Goal: Task Accomplishment & Management: Manage account settings

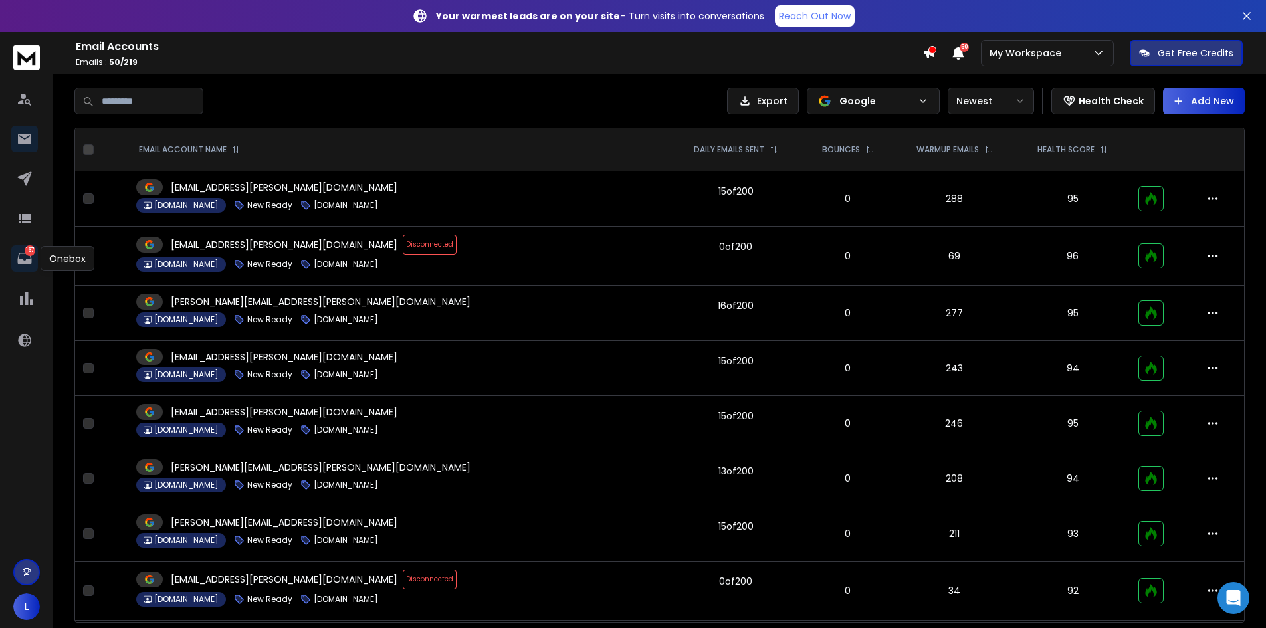
click at [13, 262] on link "167" at bounding box center [24, 258] width 27 height 27
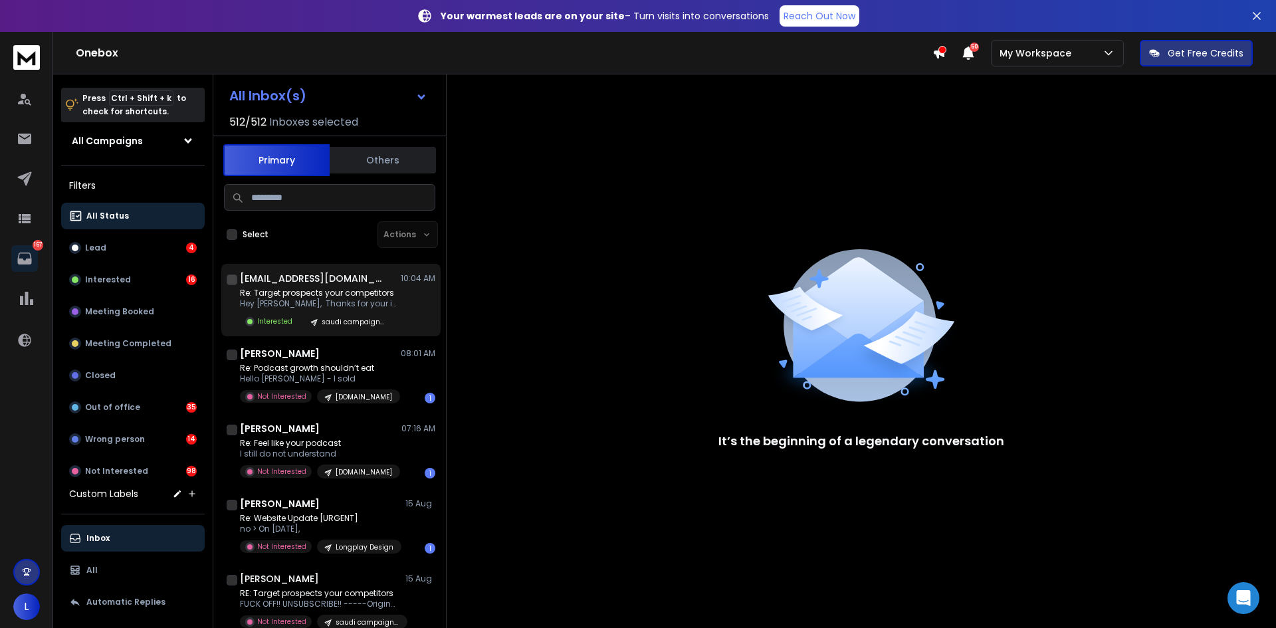
click at [405, 266] on div "[EMAIL_ADDRESS][DOMAIN_NAME] 10:04 AM Re: Target prospects your competitors Hey…" at bounding box center [330, 300] width 219 height 72
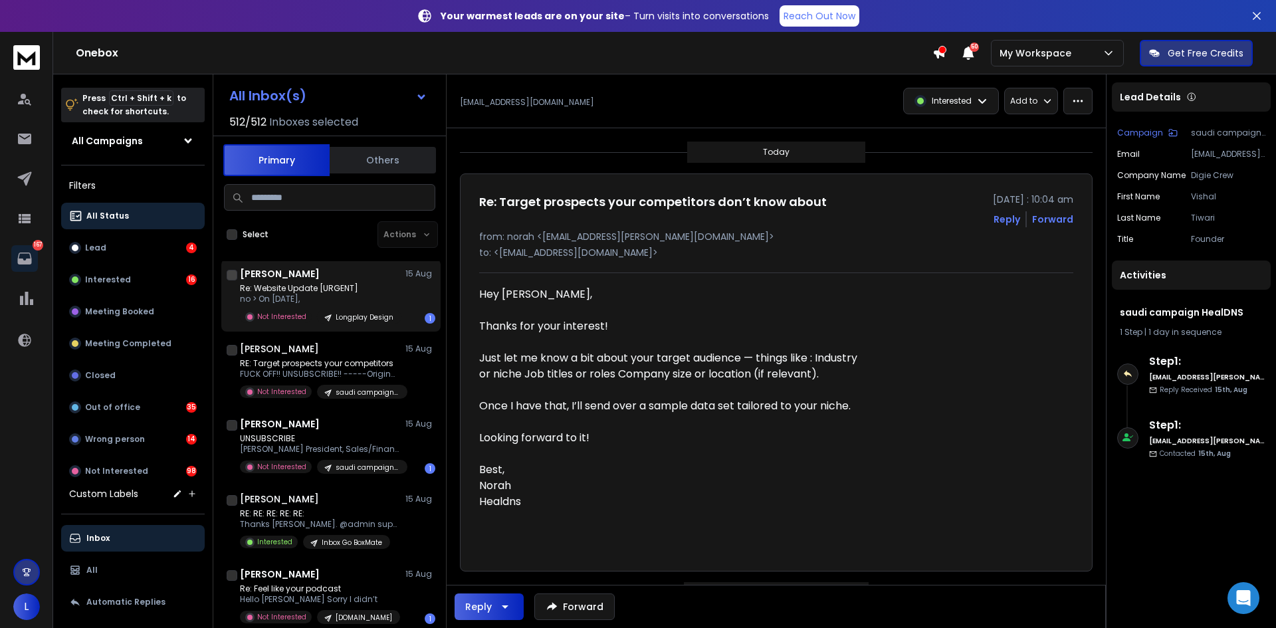
scroll to position [465, 0]
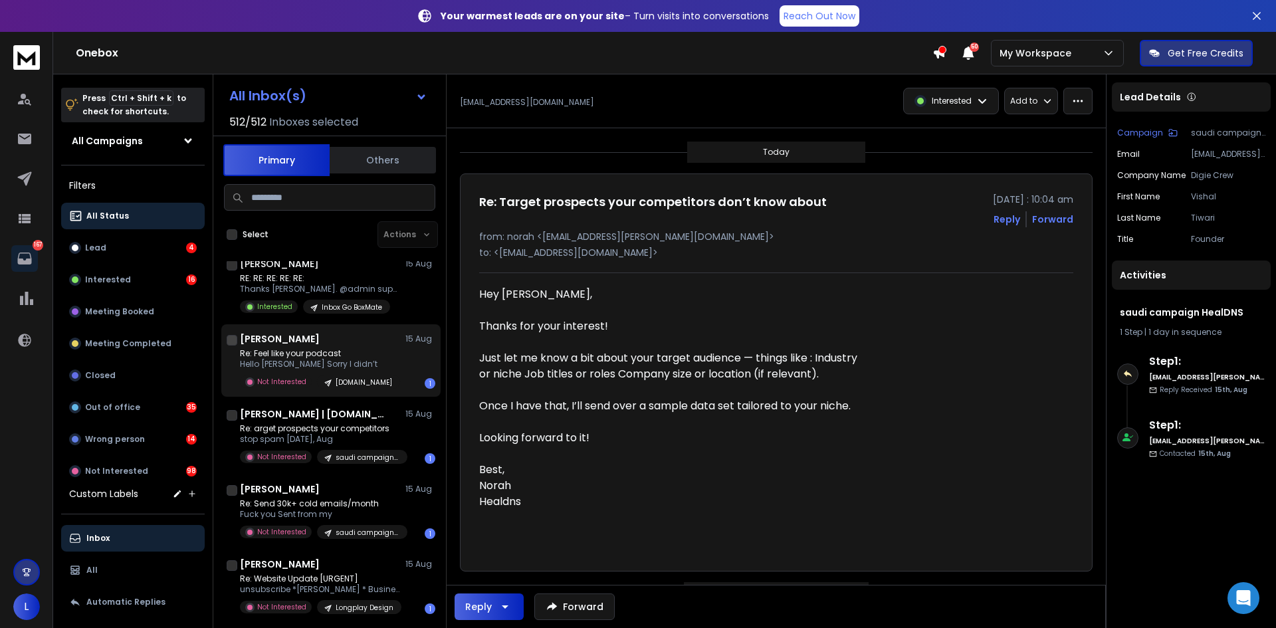
click at [355, 325] on div "[PERSON_NAME] [DATE] Re: Feel like your podcast Hello [PERSON_NAME] Sorry I did…" at bounding box center [330, 360] width 219 height 72
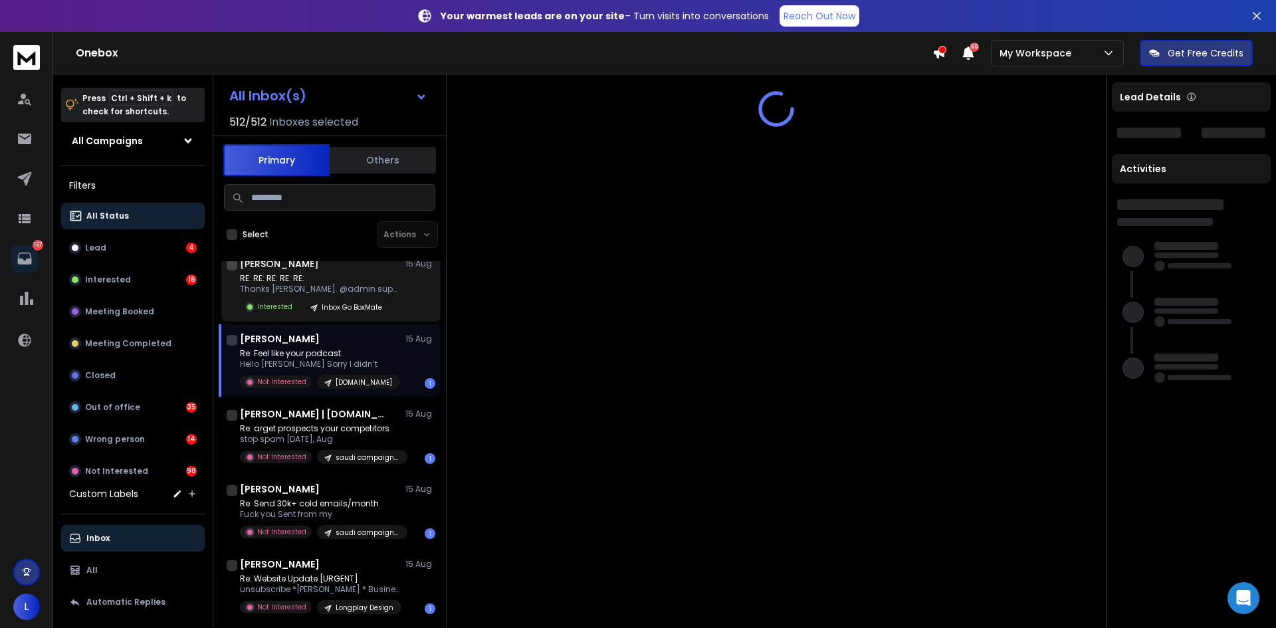
click at [357, 309] on p "Inbox Go BoxMate" at bounding box center [352, 307] width 60 height 10
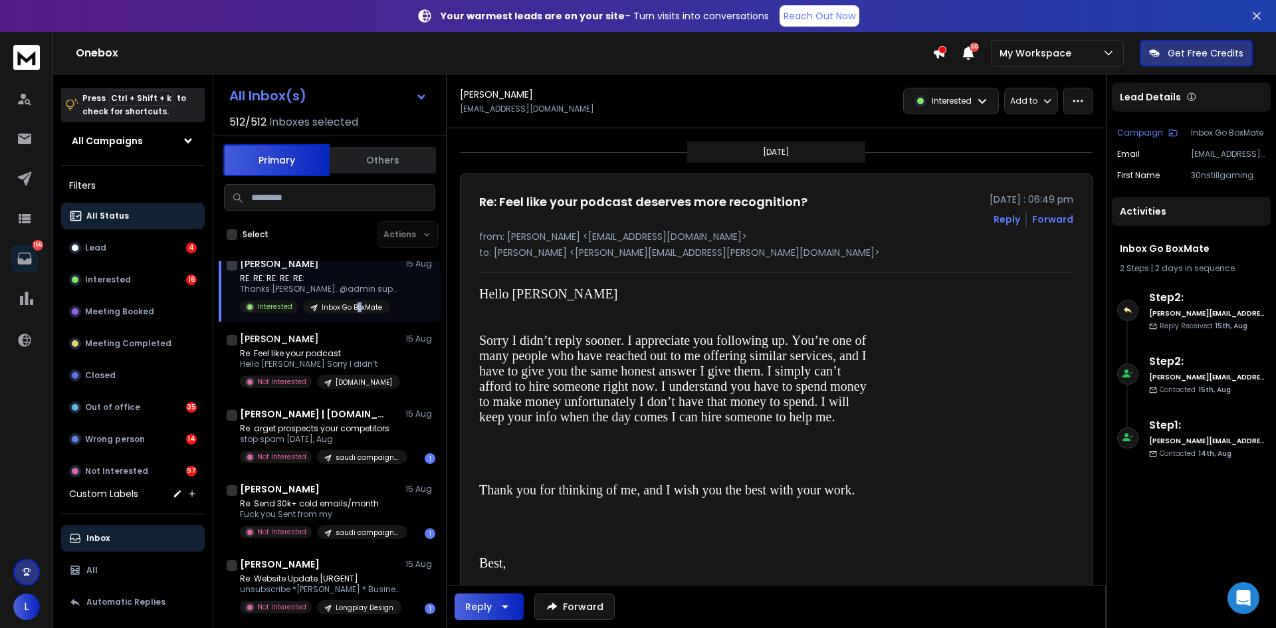
click at [358, 314] on div "[PERSON_NAME] [DATE] RE: RE: RE: RE: RE: Thanks [PERSON_NAME]. @admin support –…" at bounding box center [330, 285] width 219 height 72
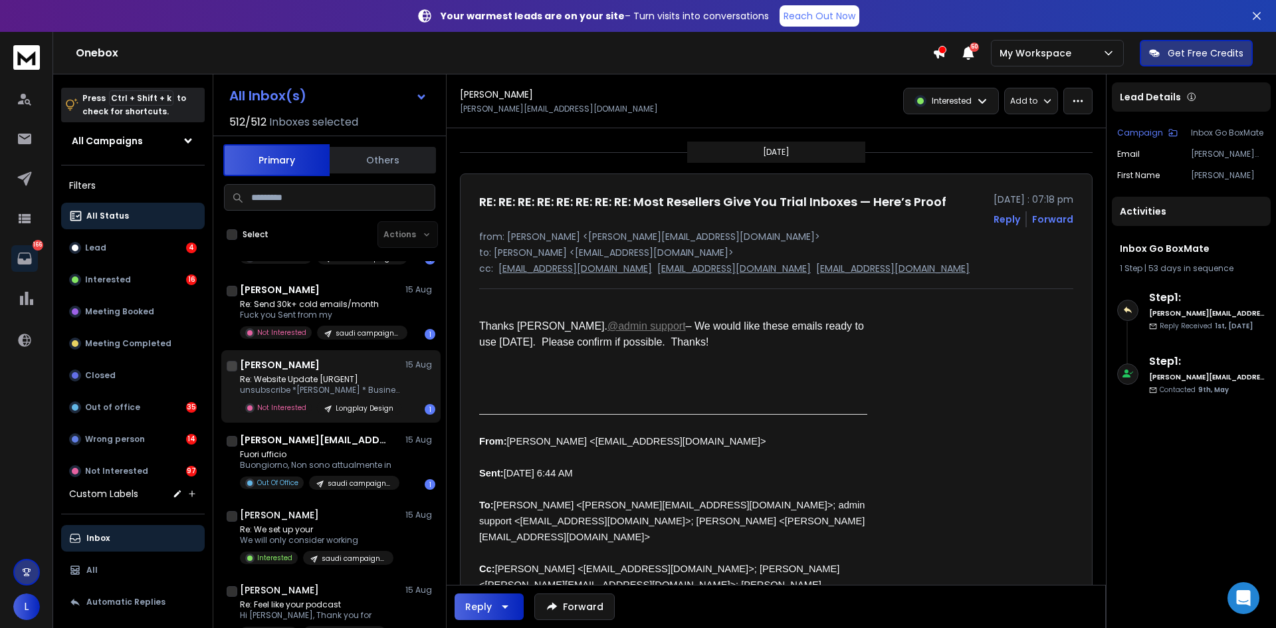
scroll to position [731, 0]
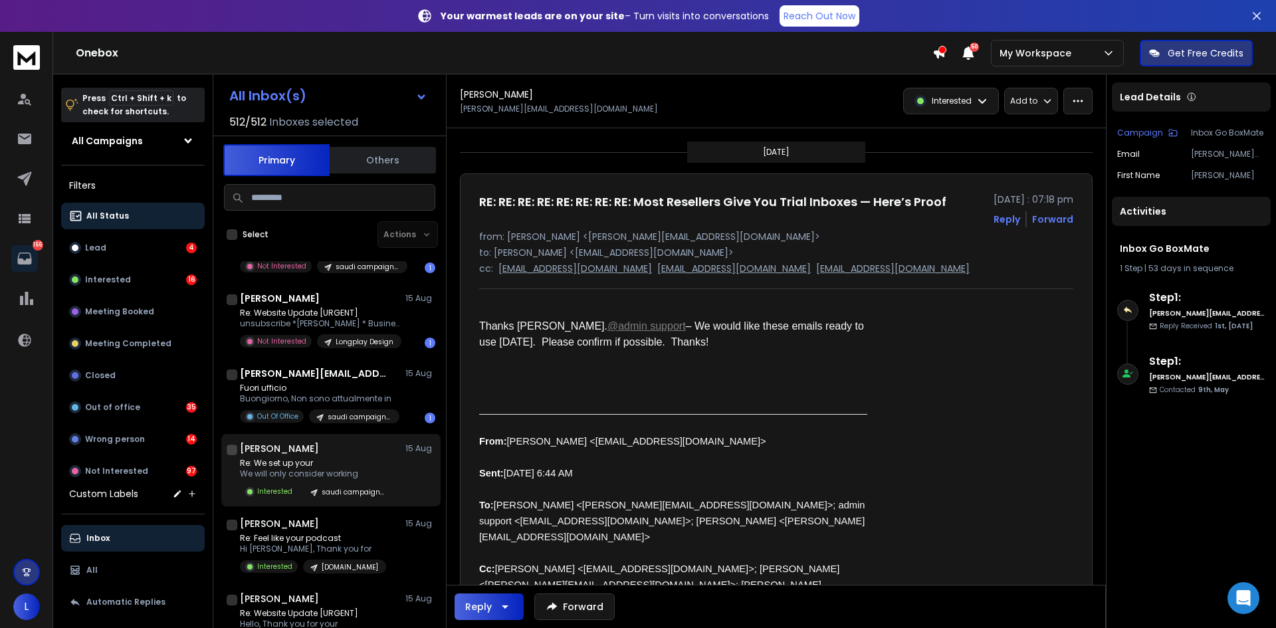
click at [357, 440] on div "[PERSON_NAME] [DATE] Re: We set up your We will only consider working Intereste…" at bounding box center [330, 470] width 219 height 72
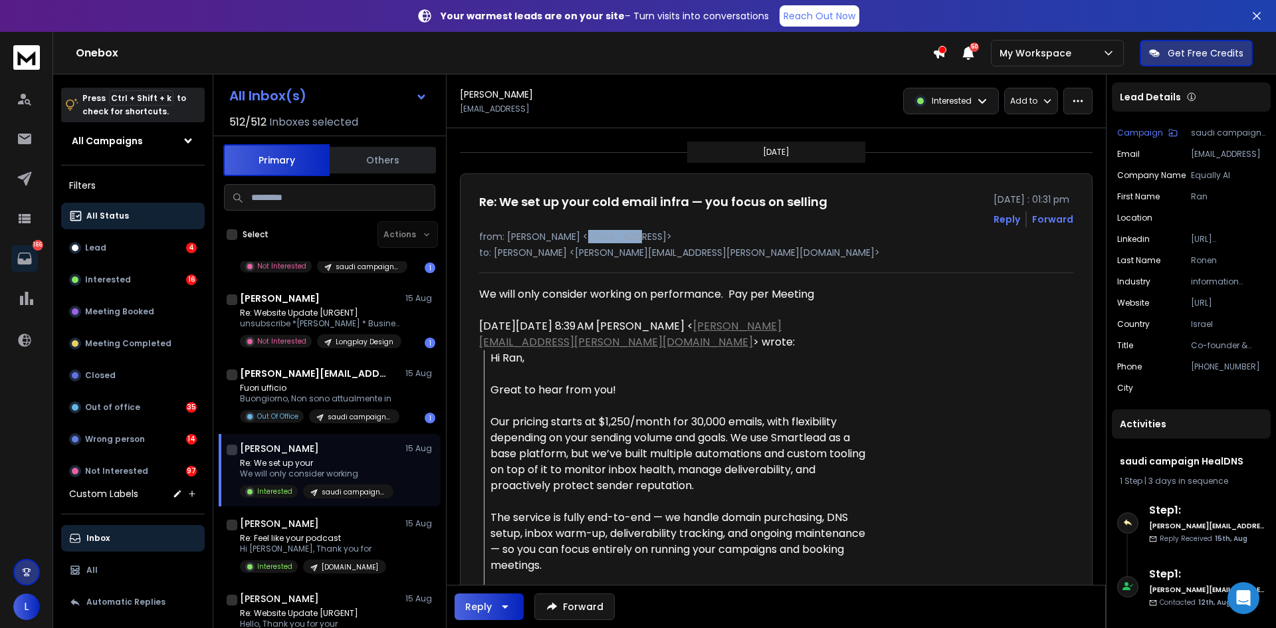
drag, startPoint x: 589, startPoint y: 237, endPoint x: 634, endPoint y: 235, distance: 45.9
click at [634, 235] on p "from: [PERSON_NAME] <[EMAIL_ADDRESS]>" at bounding box center [776, 236] width 594 height 13
copy p "[URL]"
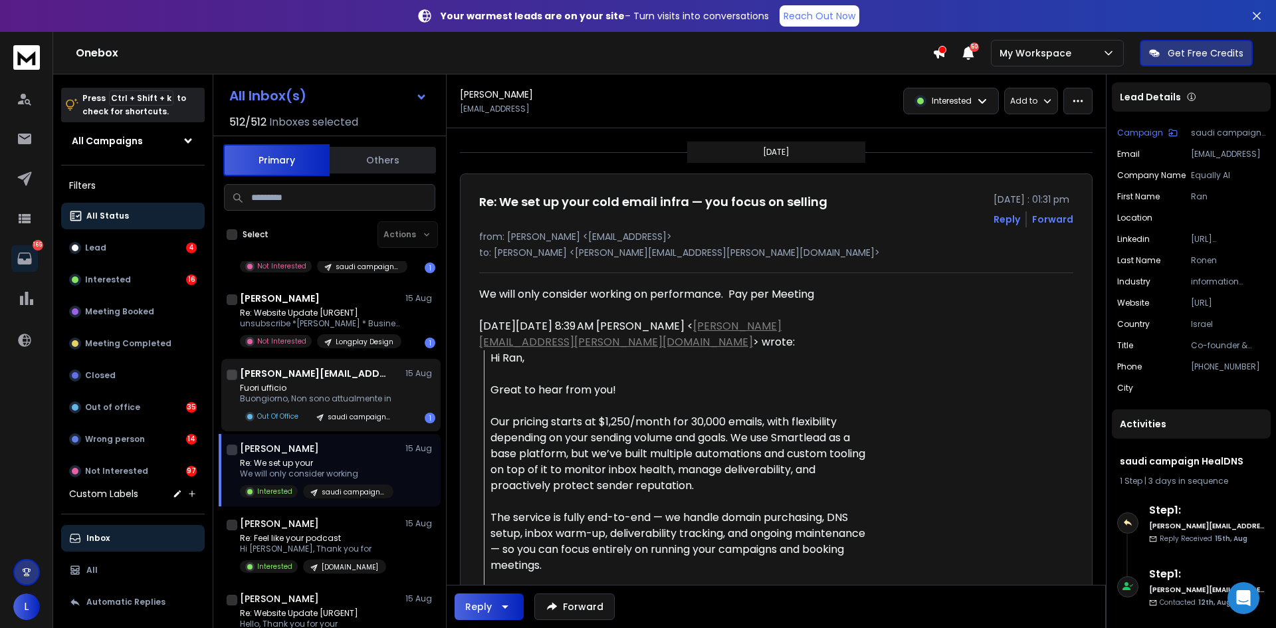
click at [369, 400] on p "Buongiorno, Non sono attualmente in" at bounding box center [319, 398] width 159 height 11
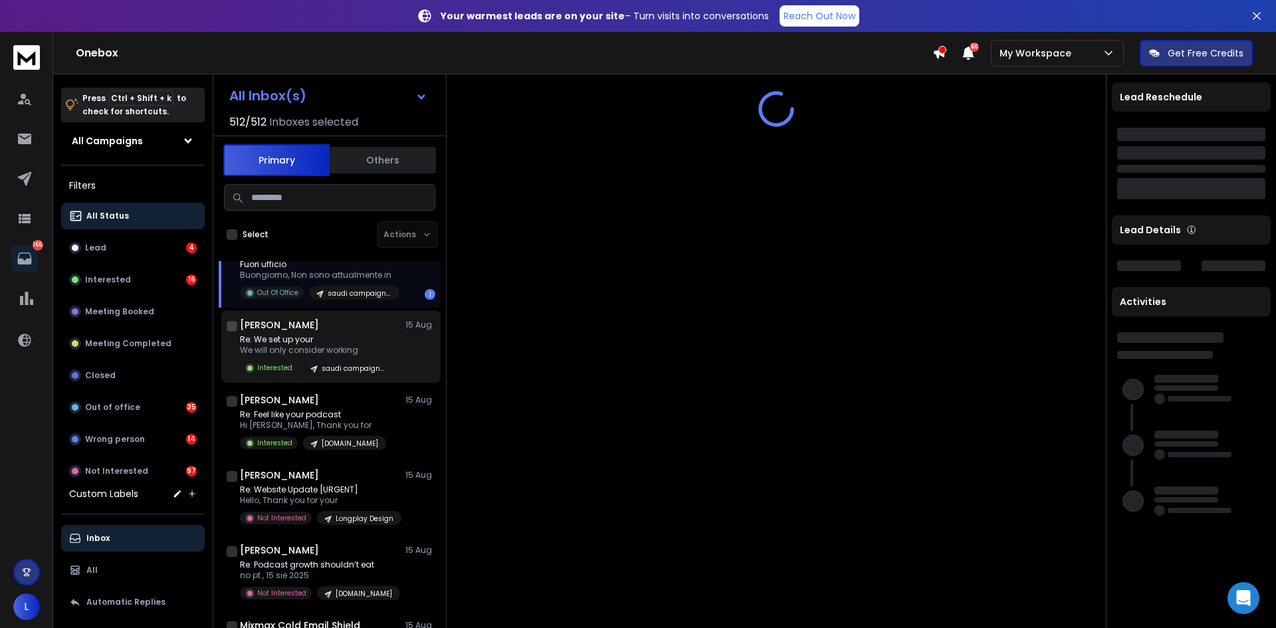
scroll to position [864, 0]
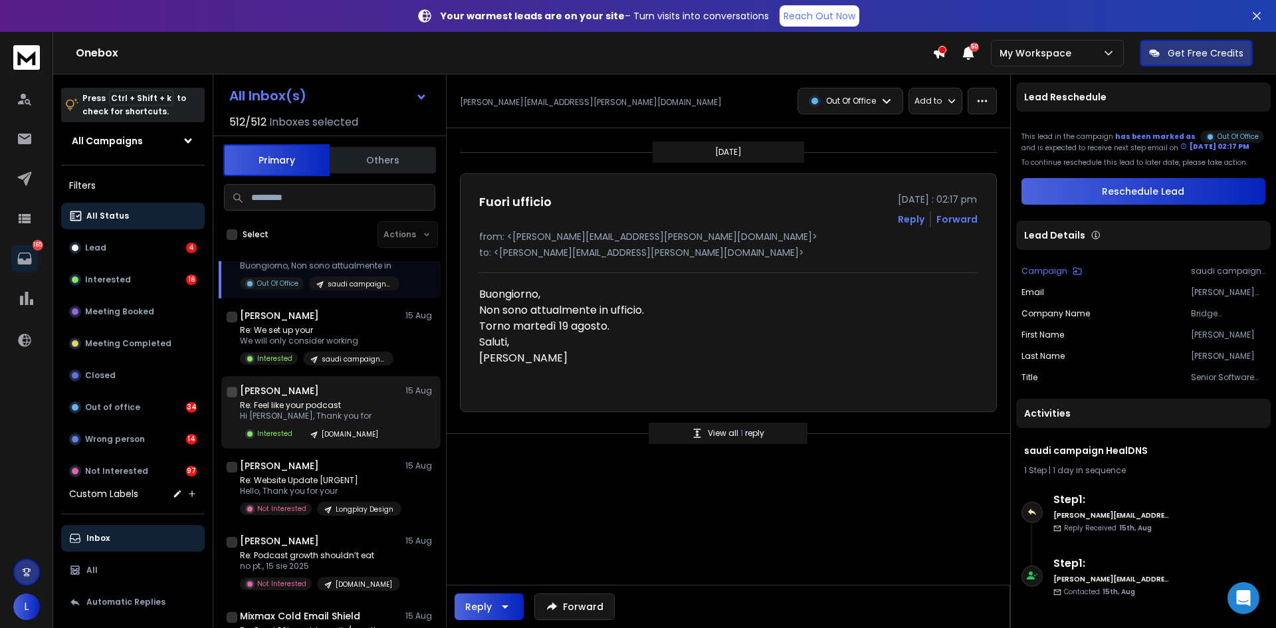
click at [358, 397] on div "[PERSON_NAME] [DATE]" at bounding box center [337, 390] width 195 height 13
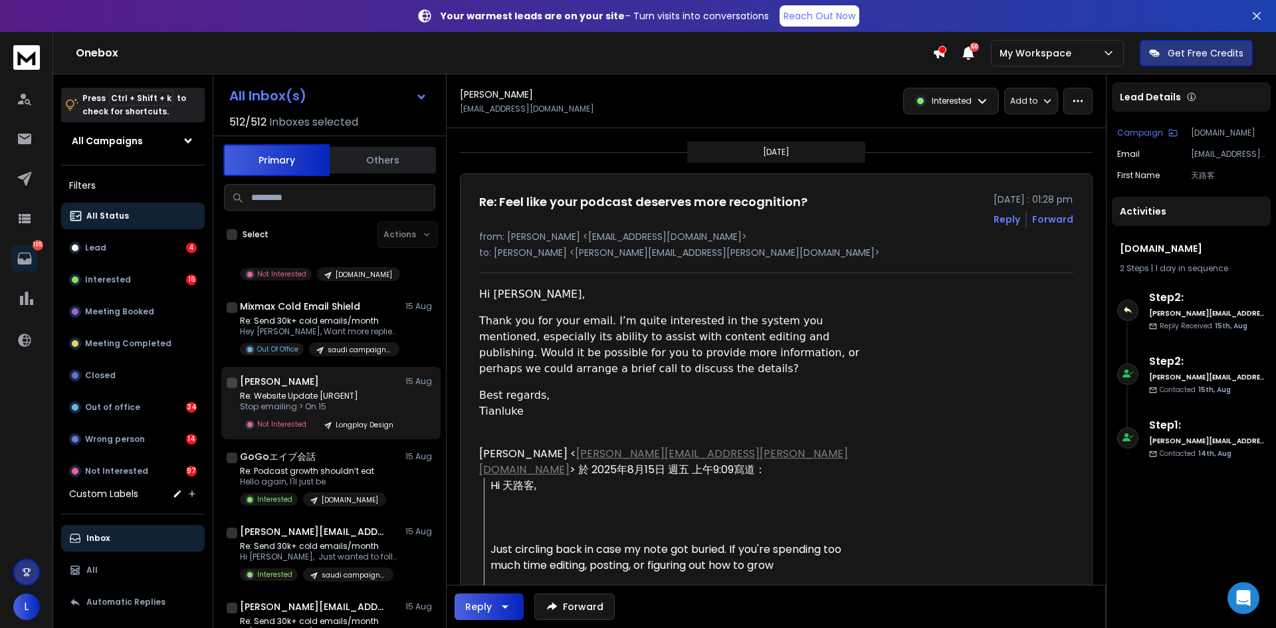
scroll to position [1196, 0]
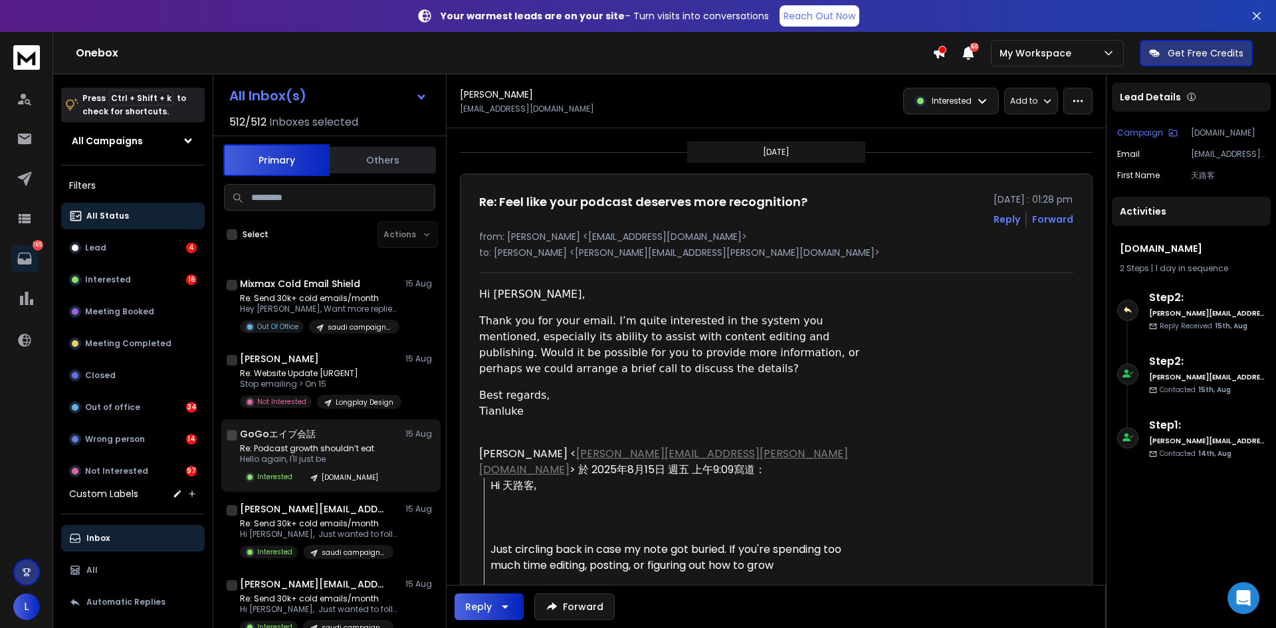
click at [357, 441] on div "GoGoエイブ会話 [DATE] Re: Podcast growth shouldn’t eat Hello again, I'll just be Int…" at bounding box center [337, 455] width 195 height 56
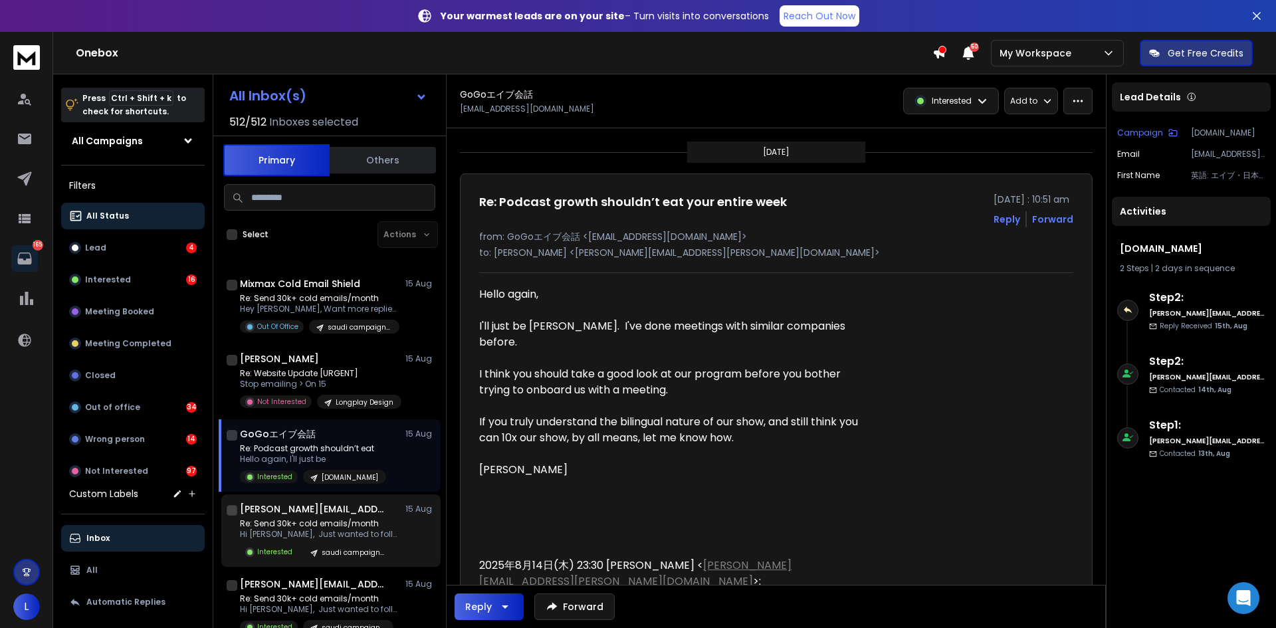
click at [355, 518] on p "Re: Send 30k+ cold emails/month" at bounding box center [319, 523] width 159 height 11
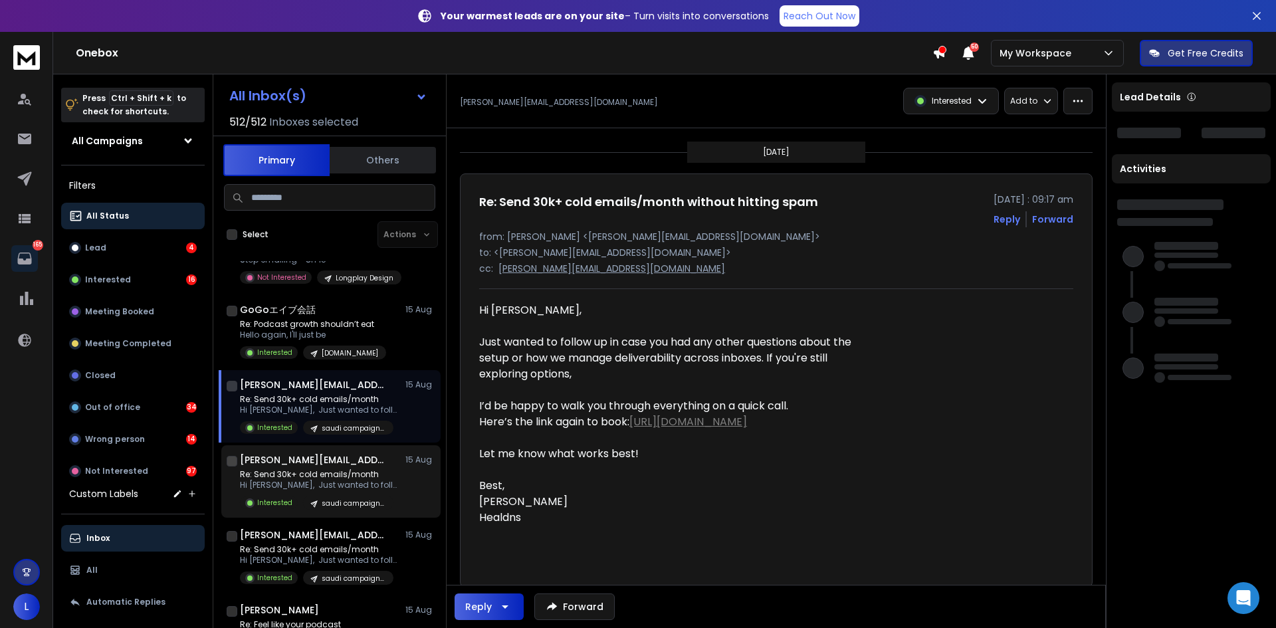
scroll to position [1329, 0]
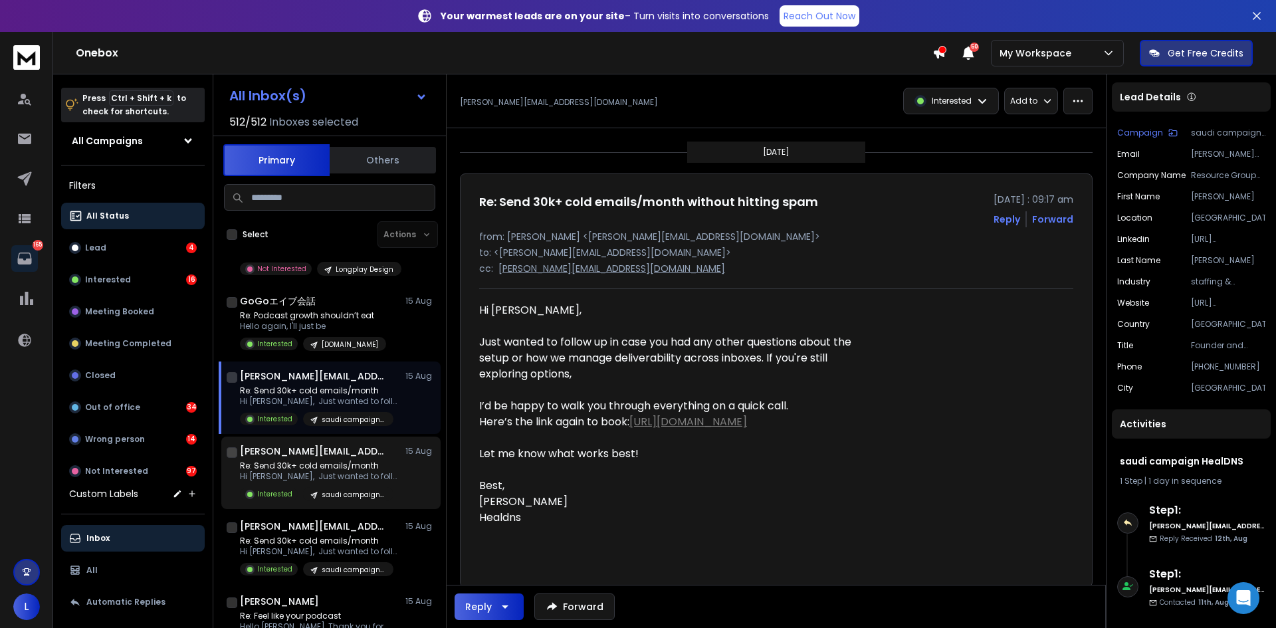
click at [348, 453] on h1 "[PERSON_NAME][EMAIL_ADDRESS][DOMAIN_NAME]" at bounding box center [313, 450] width 146 height 13
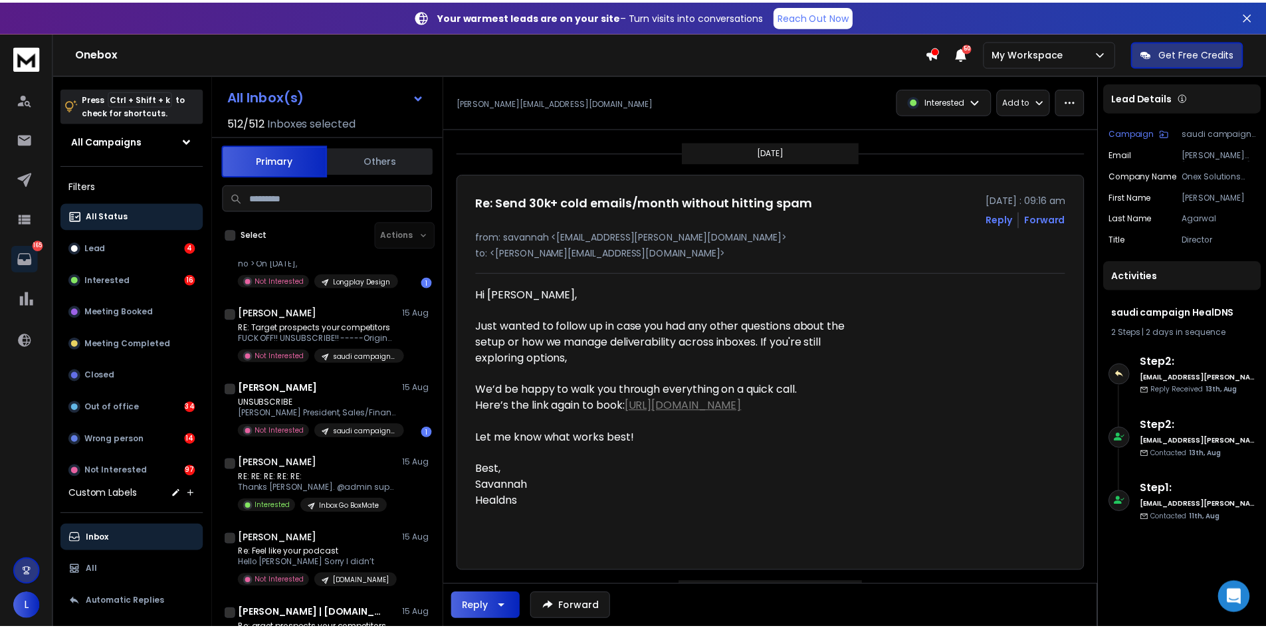
scroll to position [0, 0]
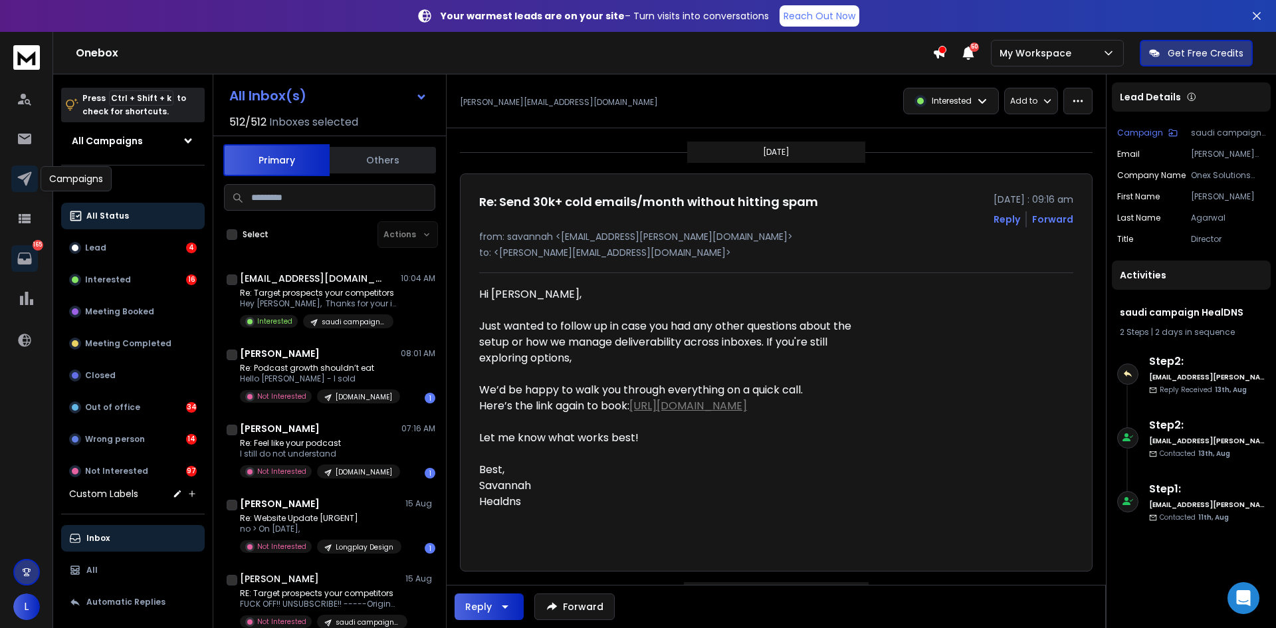
click at [25, 187] on link at bounding box center [24, 178] width 27 height 27
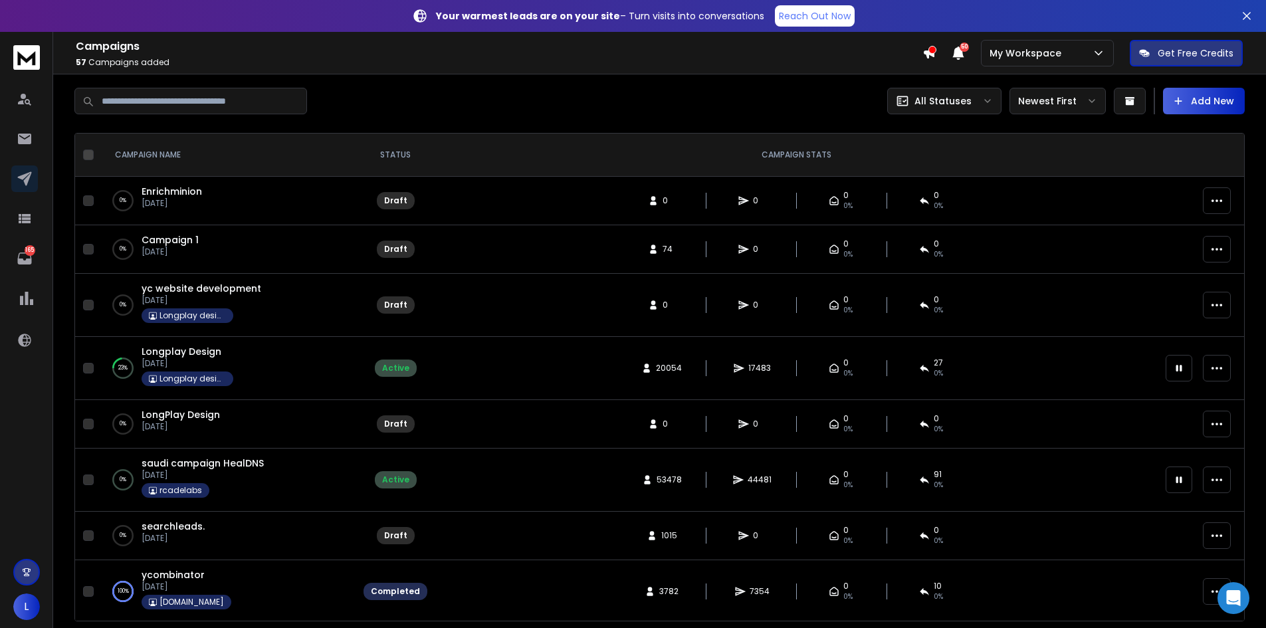
click at [211, 353] on span "Longplay Design" at bounding box center [182, 351] width 80 height 13
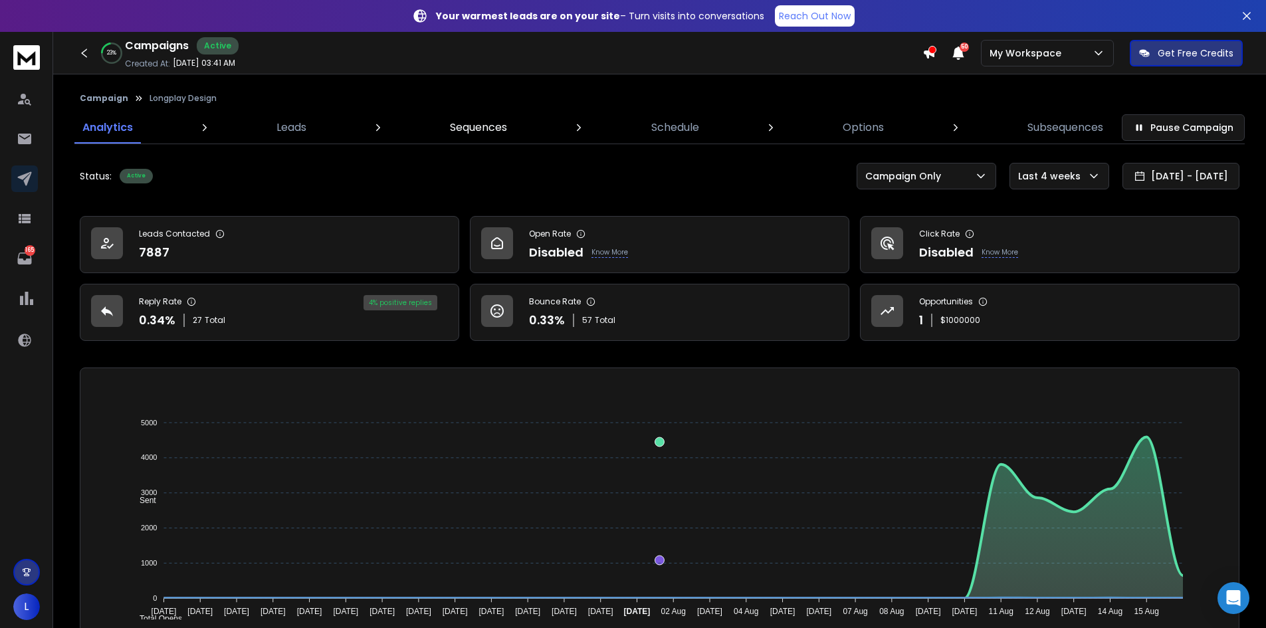
click at [500, 128] on p "Sequences" at bounding box center [478, 128] width 57 height 16
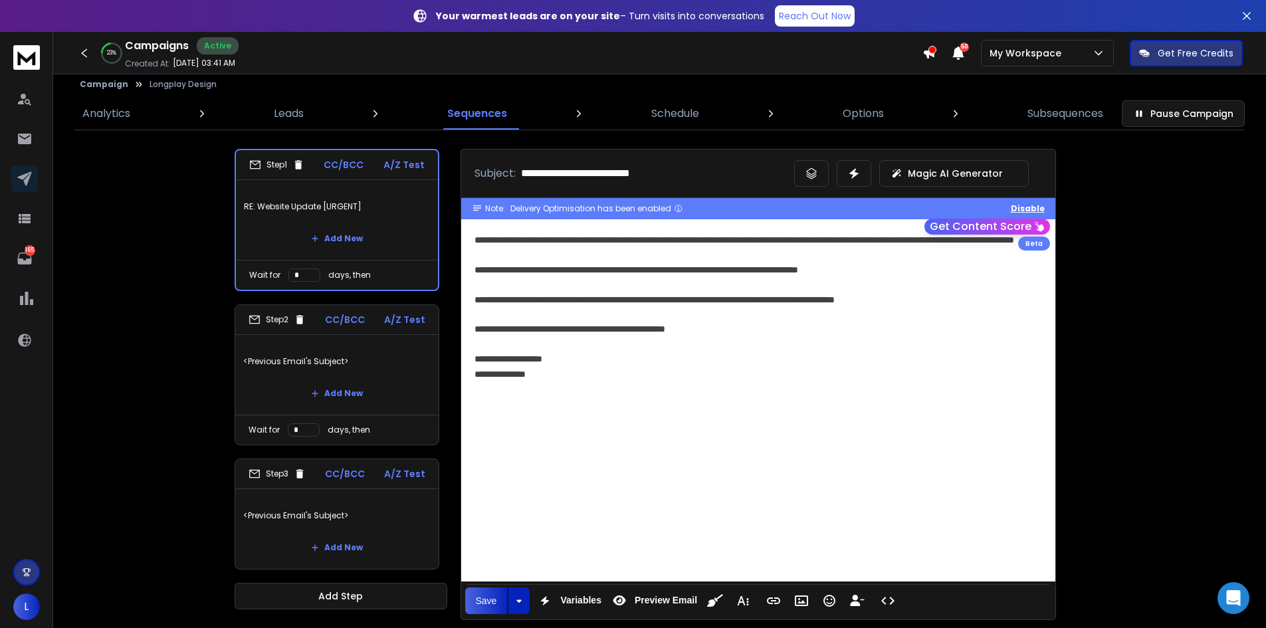
scroll to position [25, 0]
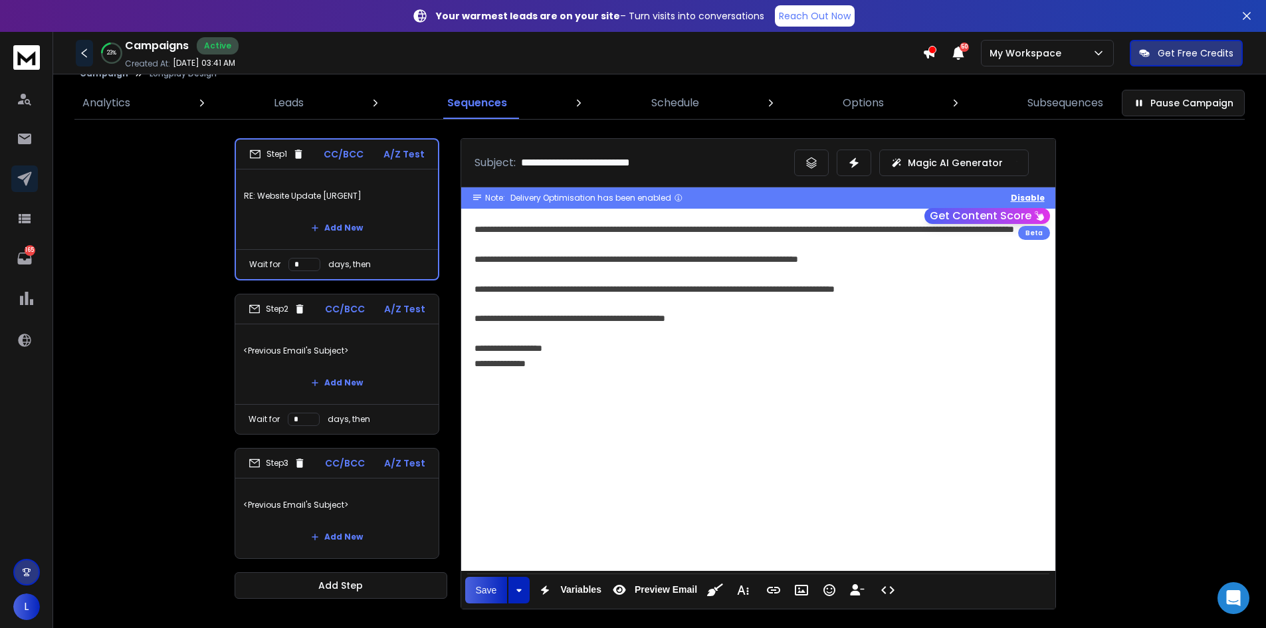
click at [81, 62] on button at bounding box center [84, 53] width 17 height 27
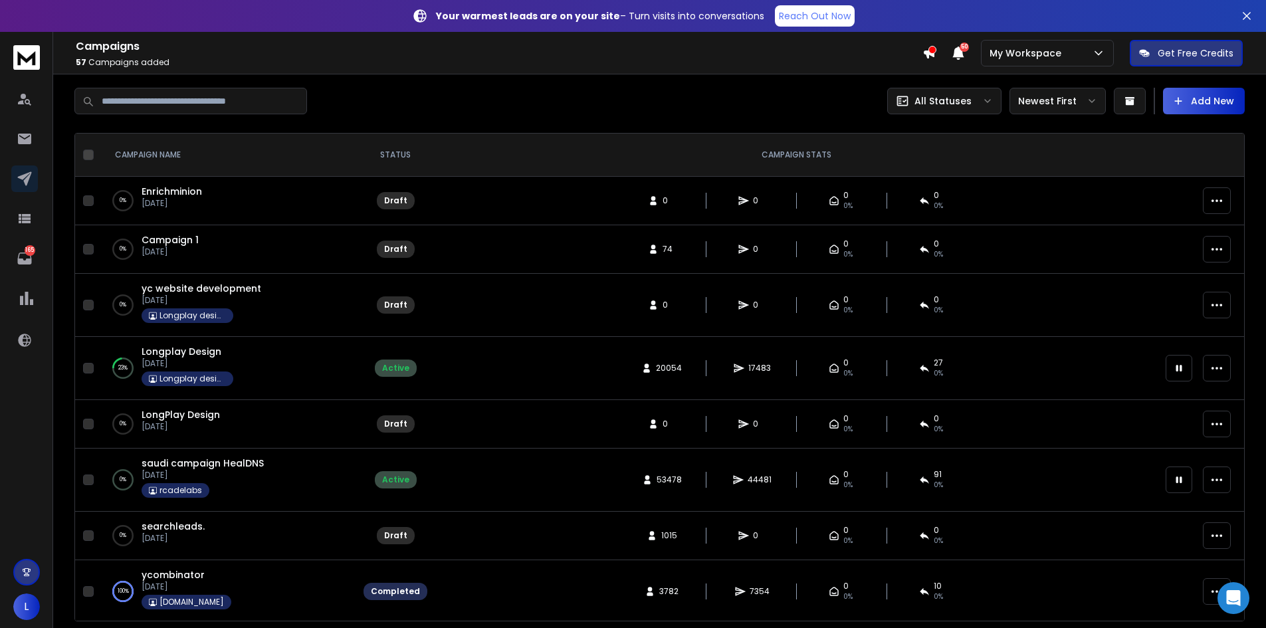
click at [197, 464] on span "saudi campaign HealDNS" at bounding box center [203, 462] width 122 height 13
